Goal: Information Seeking & Learning: Check status

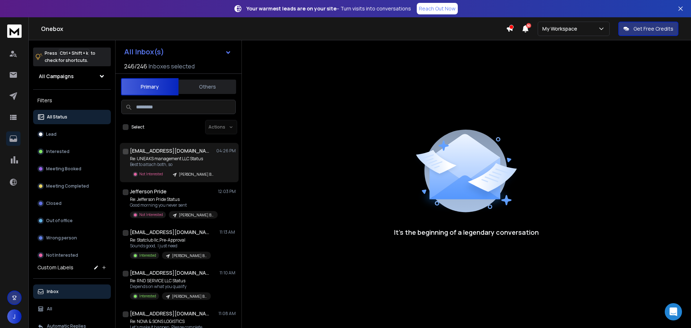
click at [187, 147] on h1 "[EMAIL_ADDRESS][DOMAIN_NAME]" at bounding box center [169, 150] width 79 height 7
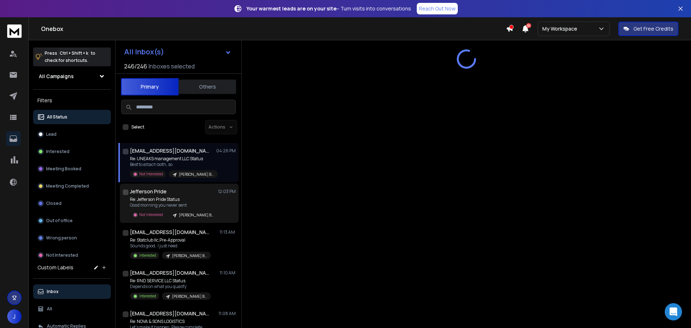
click at [192, 198] on p "Re: Jefferson Pride Status" at bounding box center [173, 199] width 86 height 6
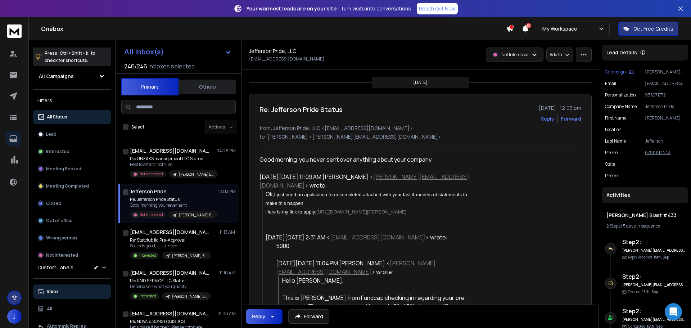
click at [294, 160] on div "Good morning you never sent over anything about your company" at bounding box center [364, 159] width 210 height 9
click at [403, 180] on div "On Mon, Sep 15, 2025, 11:09 AM Morris Klien < morris@onlinebusinessfundinginc.c…" at bounding box center [364, 180] width 210 height 17
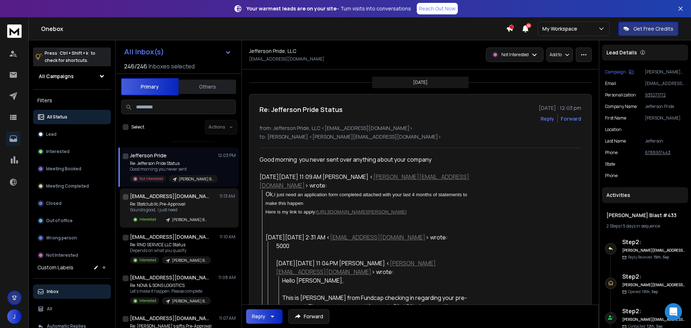
click at [205, 198] on div "staytrue171@gmail.com 11:13 AM" at bounding box center [183, 195] width 106 height 7
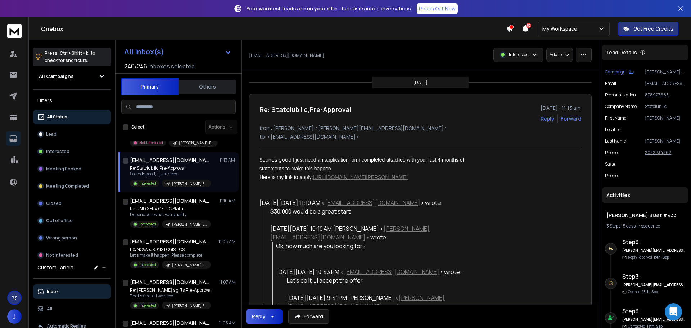
scroll to position [108, 0]
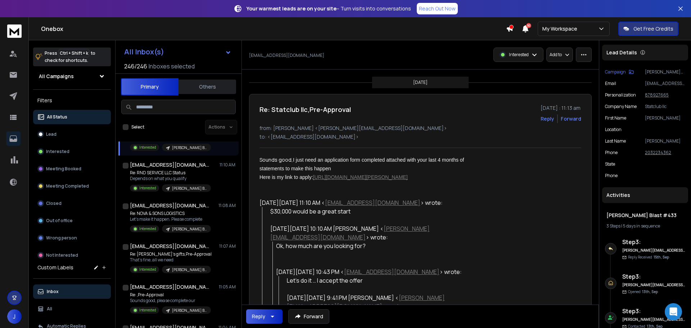
click at [310, 164] on div "Sounds good, I just need an application form completed attached with your last …" at bounding box center [364, 163] width 210 height 17
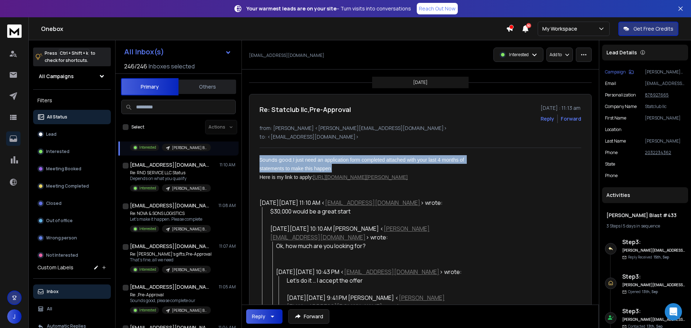
click at [310, 164] on div "Sounds good, I just need an application form completed attached with your last …" at bounding box center [364, 163] width 210 height 17
click at [307, 162] on span "I just need an application form completed attached with your last 4 months of s…" at bounding box center [362, 164] width 206 height 14
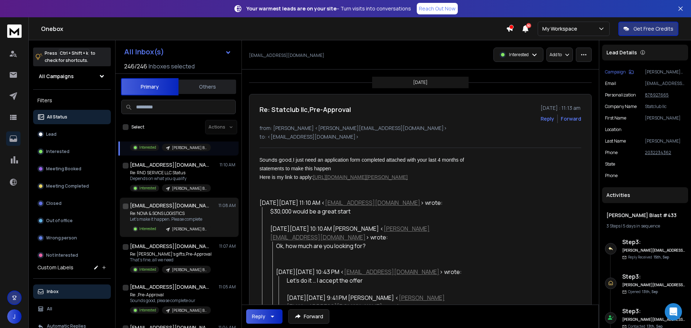
click at [205, 212] on p "Re: NOVA & SONS LOGISTICS" at bounding box center [170, 213] width 81 height 6
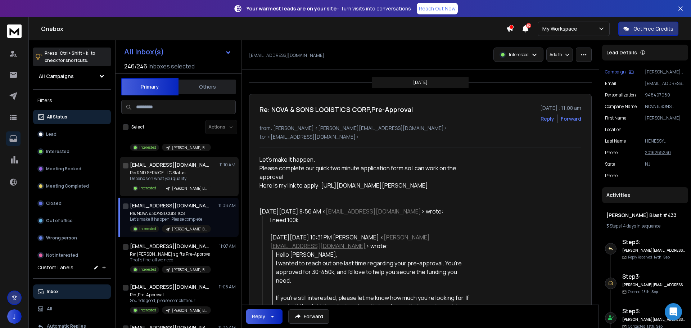
scroll to position [0, 0]
